Goal: Task Accomplishment & Management: Manage account settings

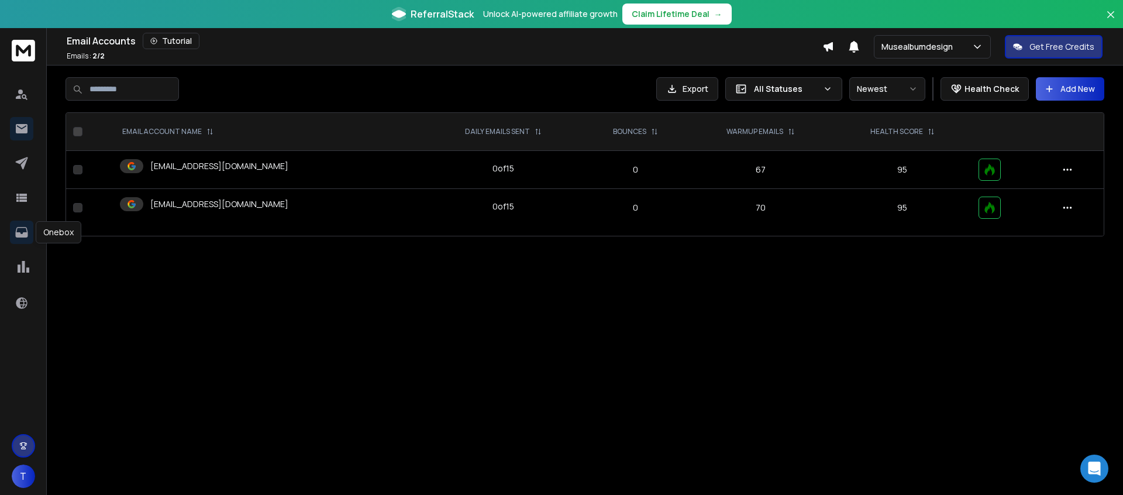
click at [21, 232] on icon at bounding box center [22, 232] width 14 height 14
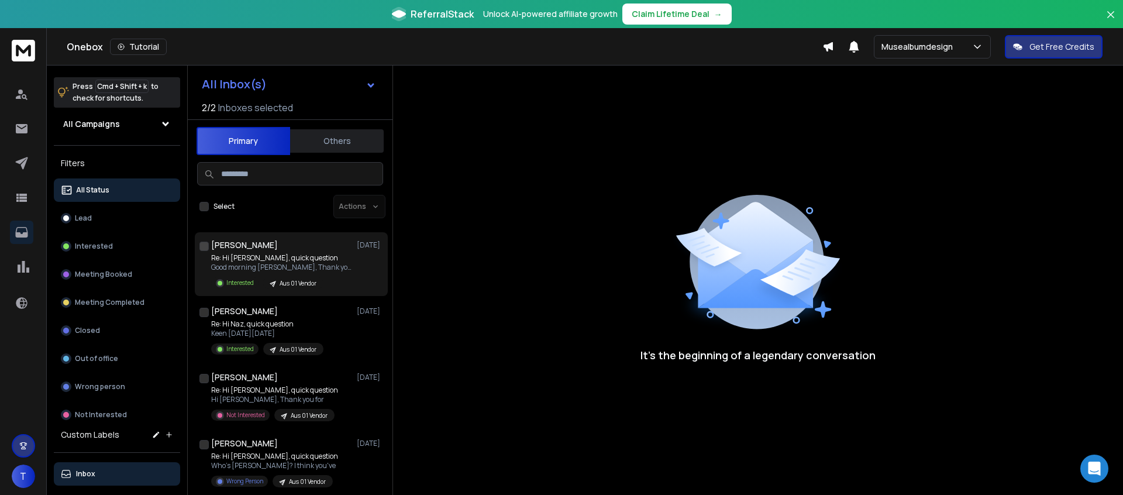
click at [292, 259] on p "Re: Hi [PERSON_NAME], quick question" at bounding box center [281, 257] width 140 height 9
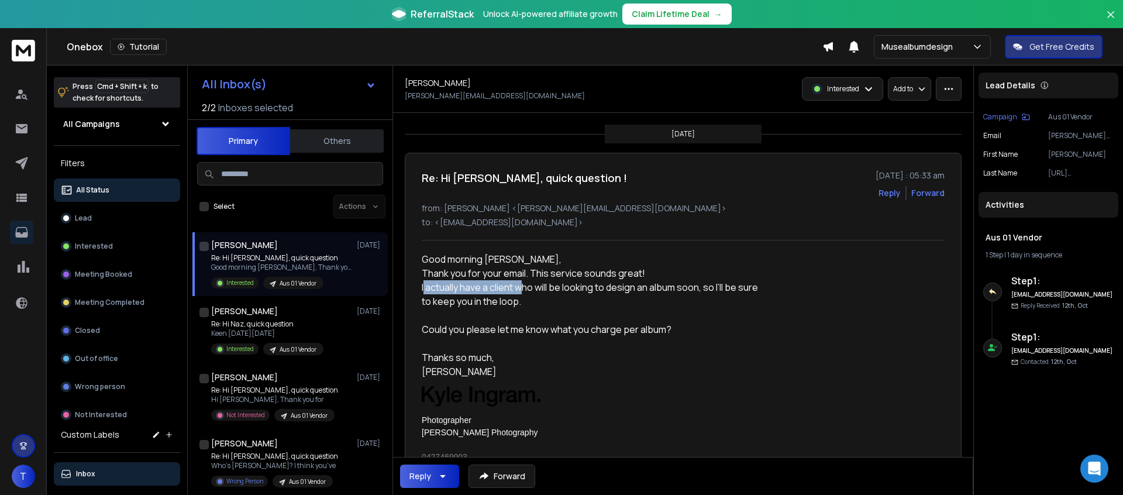
drag, startPoint x: 424, startPoint y: 291, endPoint x: 521, endPoint y: 290, distance: 97.1
click at [521, 290] on div "I actually have a client who will be looking to design an album soon, so I’ll b…" at bounding box center [593, 329] width 342 height 98
click at [589, 309] on div "I actually have a client who will be looking to design an album soon, so I’ll b…" at bounding box center [593, 329] width 342 height 98
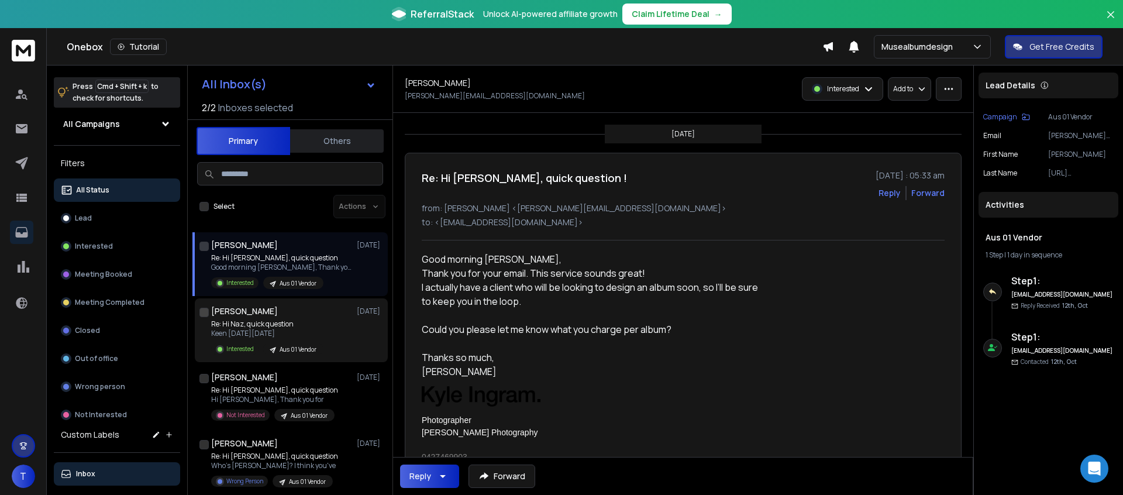
click at [277, 324] on p "Re: Hi Naz, quick question" at bounding box center [267, 323] width 112 height 9
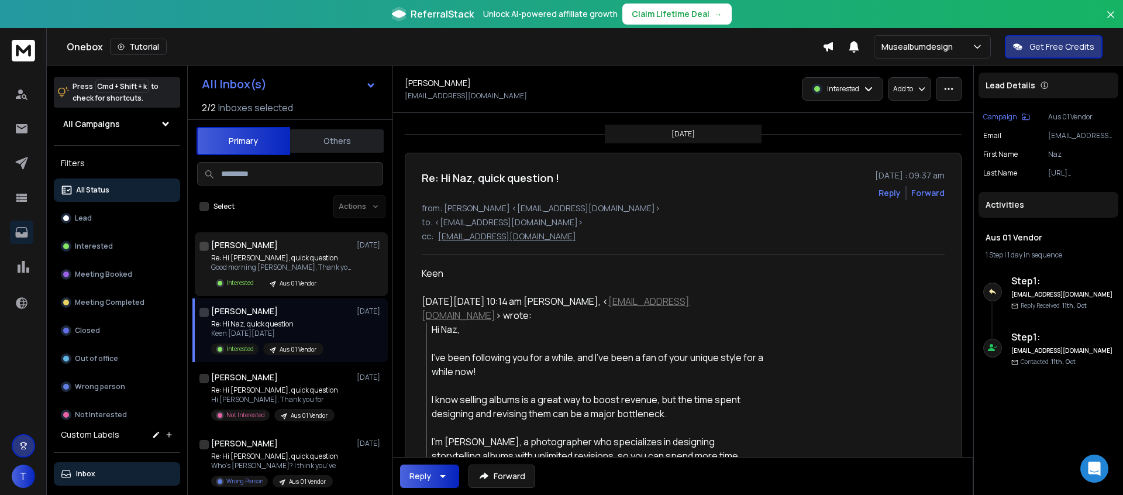
click at [295, 264] on p "Good morning [PERSON_NAME], Thank you" at bounding box center [281, 267] width 140 height 9
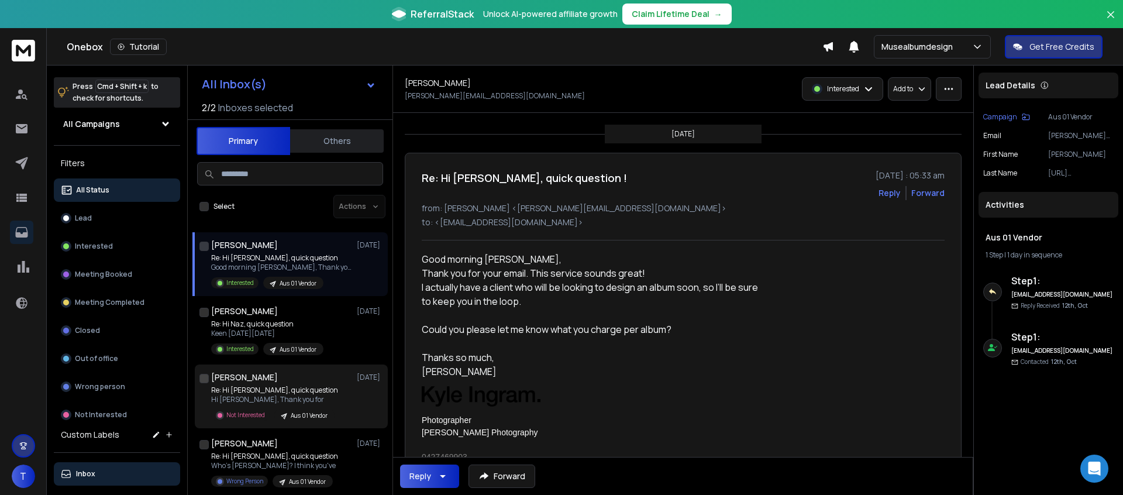
click at [254, 395] on p "Hi [PERSON_NAME], Thank you for" at bounding box center [274, 399] width 127 height 9
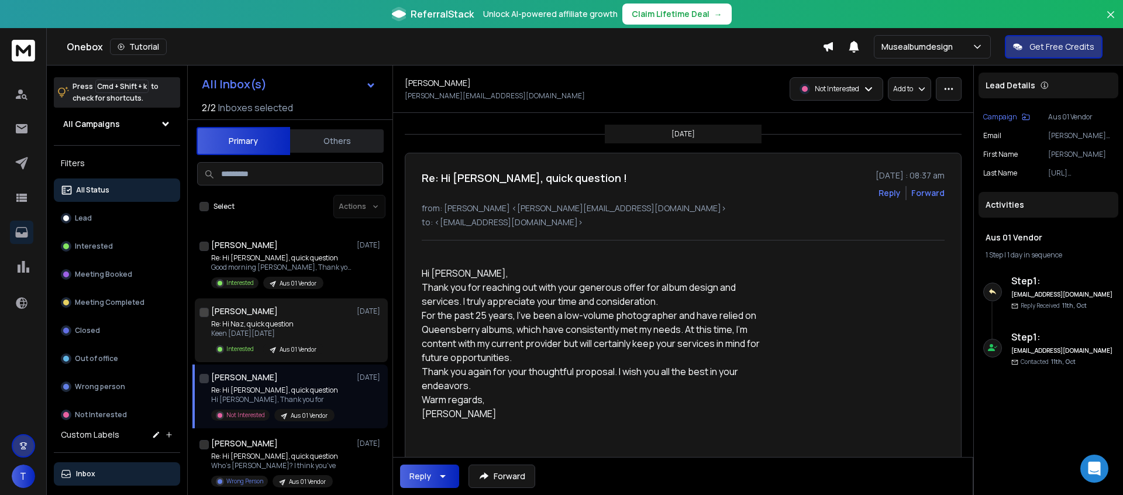
click at [239, 341] on div "Re: Hi Naz, quick question Keen [DATE][DATE] Interested Aus 01 Vendor" at bounding box center [267, 337] width 112 height 36
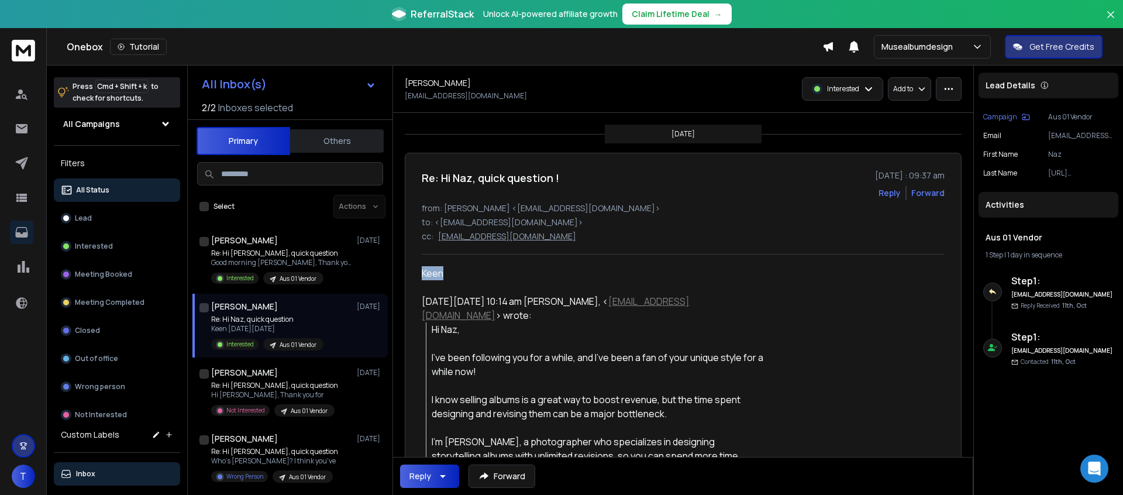
drag, startPoint x: 423, startPoint y: 274, endPoint x: 467, endPoint y: 274, distance: 44.5
click at [467, 274] on div "Keen" at bounding box center [593, 273] width 342 height 14
click at [459, 275] on div "Keen" at bounding box center [593, 273] width 342 height 14
drag, startPoint x: 459, startPoint y: 275, endPoint x: 428, endPoint y: 271, distance: 31.3
click at [428, 271] on div "Keen" at bounding box center [593, 273] width 342 height 14
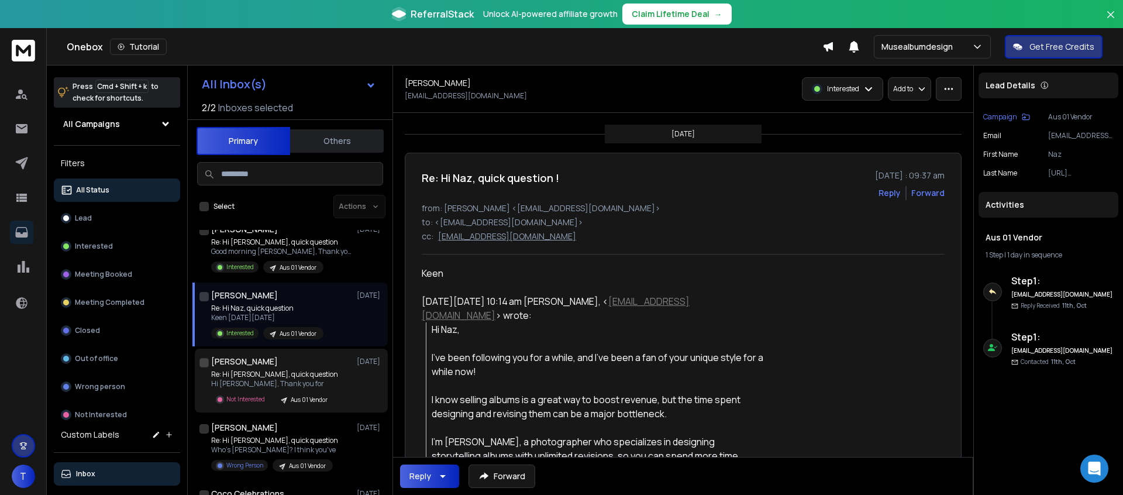
scroll to position [16, 0]
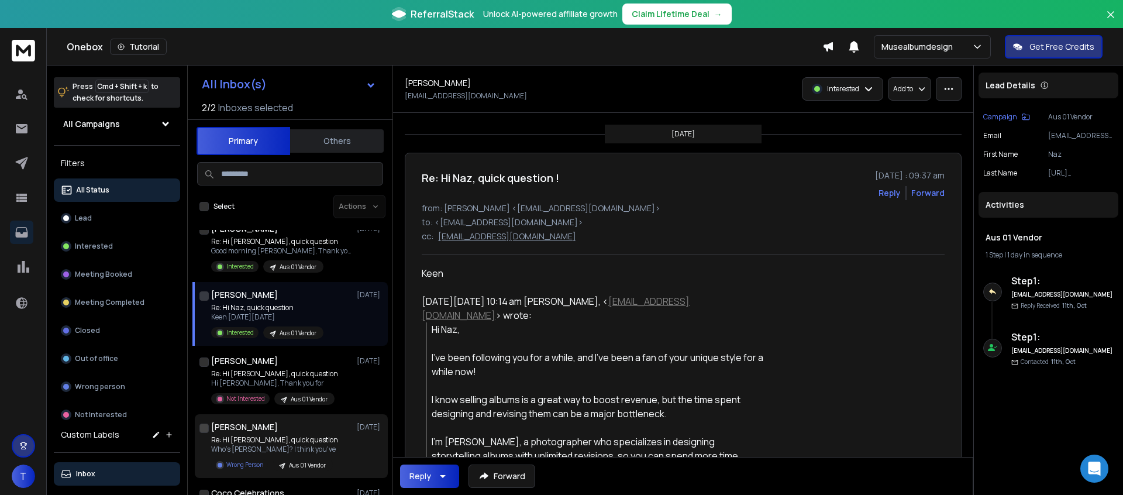
click at [294, 441] on p "Re: Hi [PERSON_NAME], quick question" at bounding box center [274, 439] width 127 height 9
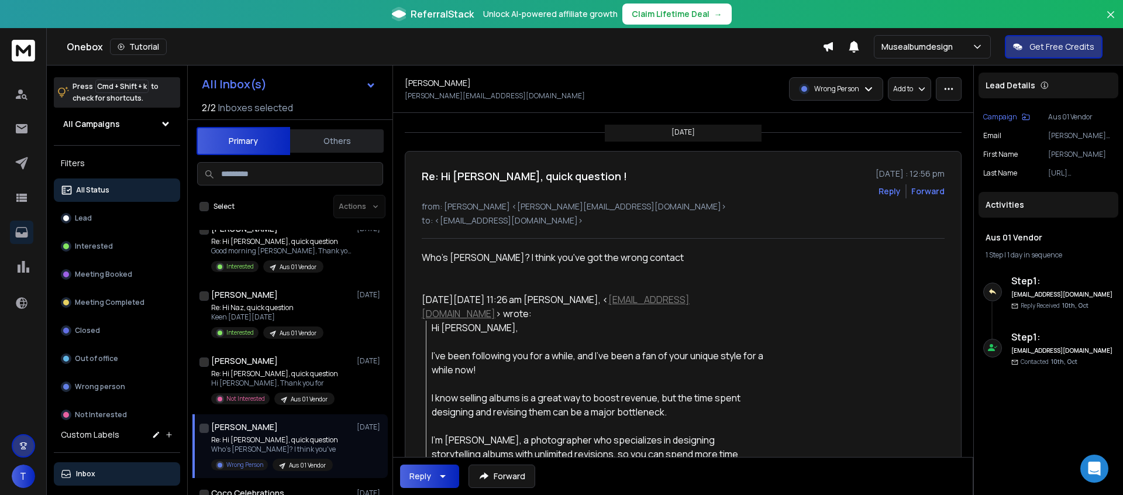
scroll to position [0, 0]
drag, startPoint x: 533, startPoint y: 210, endPoint x: 610, endPoint y: 209, distance: 76.6
click at [610, 209] on p "from: [PERSON_NAME] <[PERSON_NAME][EMAIL_ADDRESS][DOMAIN_NAME]>" at bounding box center [683, 208] width 523 height 12
copy p "[DOMAIN_NAME]"
